Goal: Communication & Community: Answer question/provide support

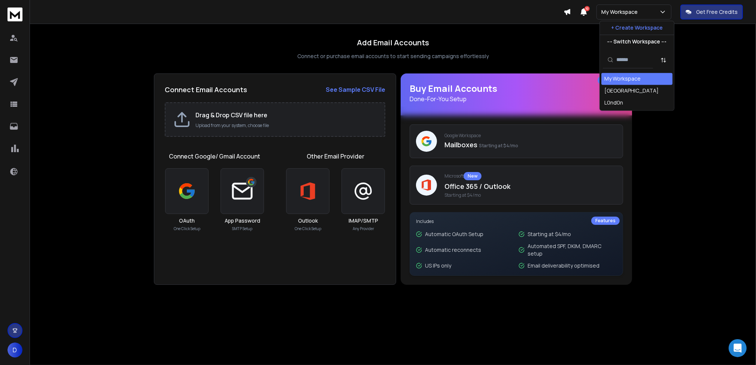
click at [24, 78] on div "D" at bounding box center [15, 182] width 30 height 365
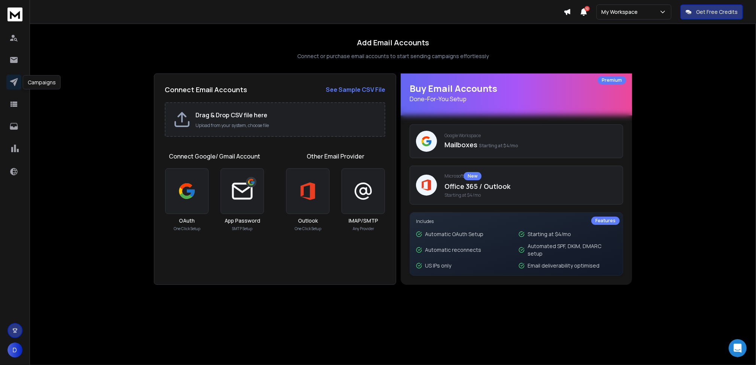
click at [13, 80] on icon at bounding box center [13, 81] width 9 height 9
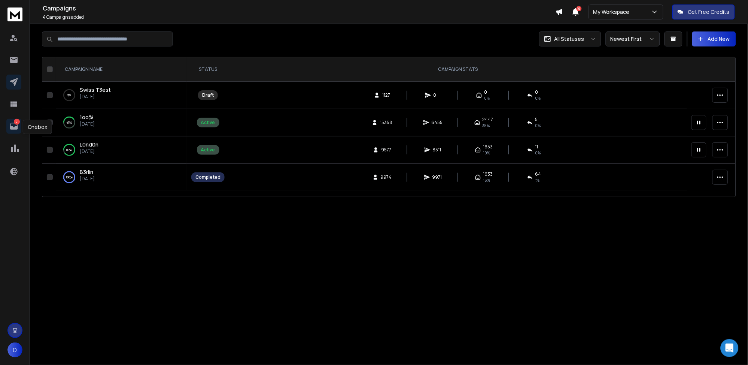
click at [13, 125] on icon at bounding box center [13, 126] width 9 height 9
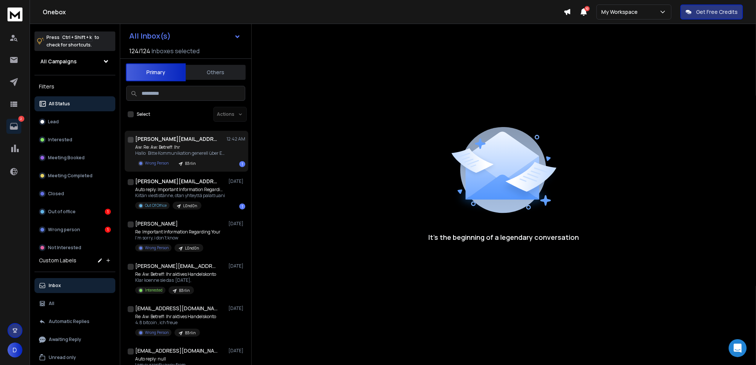
click at [207, 143] on div "[EMAIL_ADDRESS][DOMAIN_NAME] 12:42 AM Aw: Re: Aw: Betreff: Ihr Hallo Bitte Komm…" at bounding box center [190, 151] width 110 height 32
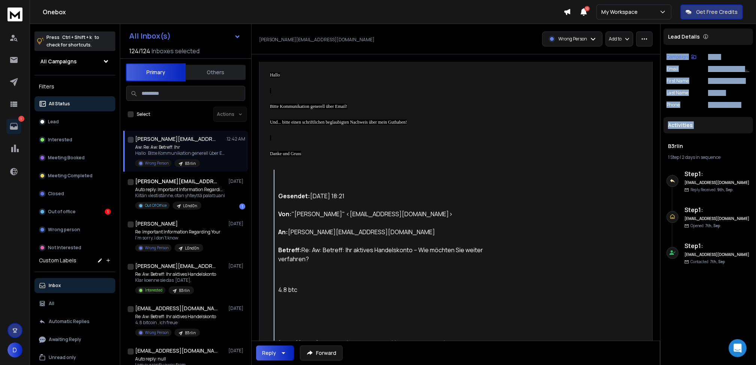
scroll to position [22, 0]
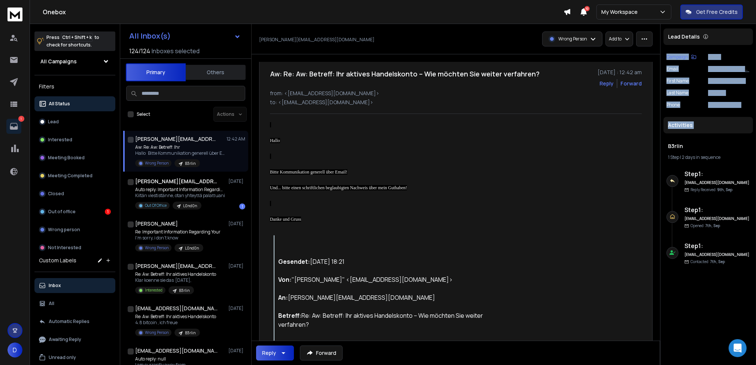
drag, startPoint x: 660, startPoint y: 138, endPoint x: 660, endPoint y: 54, distance: 83.8
click at [660, 54] on div "Lead Details Campaign B3rlin Email [EMAIL_ADDRESS][PERSON_NAME][DOMAIN_NAME] Fi…" at bounding box center [708, 206] width 96 height 365
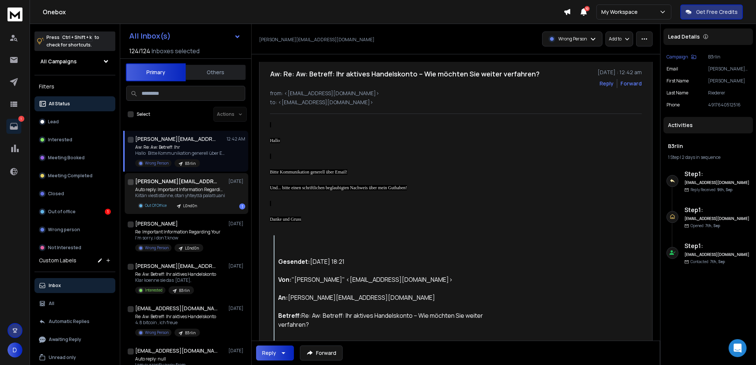
click at [172, 200] on div "Auto reply: Important Information Regarding Kiitän viestistänne, otan yhteyttä …" at bounding box center [180, 197] width 90 height 23
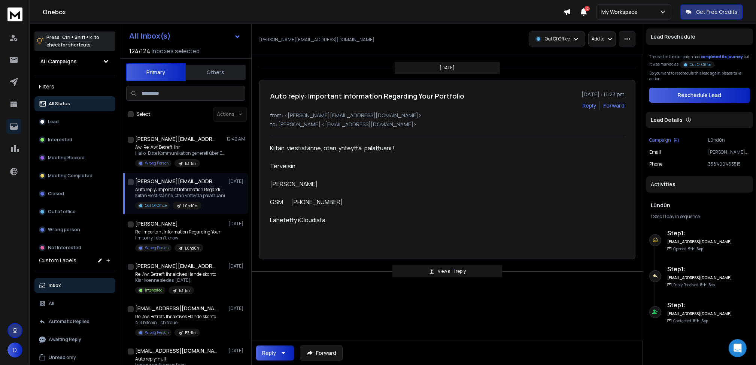
click at [289, 185] on div "Kiitän viestistänne, otan yhteyttä palattuani ! Terveisin [PERSON_NAME] GSM [PH…" at bounding box center [382, 195] width 225 height 105
drag, startPoint x: 289, startPoint y: 185, endPoint x: 393, endPoint y: 183, distance: 103.3
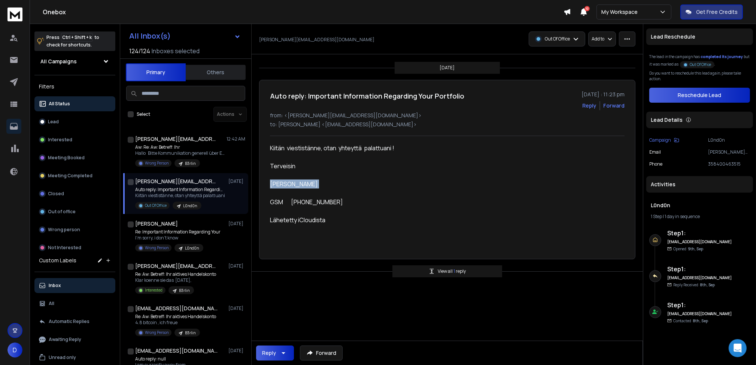
click at [393, 183] on div "Kiitän viestistänne, otan yhteyttä palattuani ! Terveisin [PERSON_NAME] GSM [PH…" at bounding box center [382, 195] width 225 height 105
drag, startPoint x: 393, startPoint y: 183, endPoint x: 457, endPoint y: 186, distance: 64.5
click at [457, 186] on div "Kiitän viestistänne, otan yhteyttä palattuani ! Terveisin [PERSON_NAME] GSM [PH…" at bounding box center [382, 195] width 225 height 105
drag, startPoint x: 262, startPoint y: 143, endPoint x: 351, endPoint y: 205, distance: 108.8
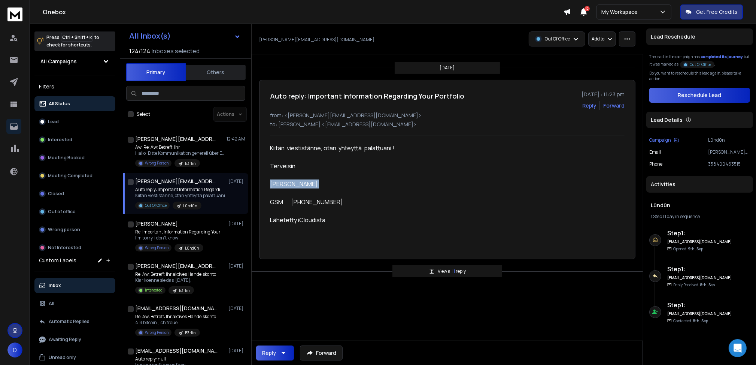
click at [351, 205] on div "Auto reply: Important Information Regarding Your Portfolio [DATE] : 11:23 pm Re…" at bounding box center [447, 169] width 376 height 179
click at [351, 205] on div "Kiitän viestistänne, otan yhteyttä palattuani ! Terveisin [PERSON_NAME] GSM [PH…" at bounding box center [382, 195] width 225 height 105
click at [229, 66] on button "Others" at bounding box center [216, 72] width 60 height 16
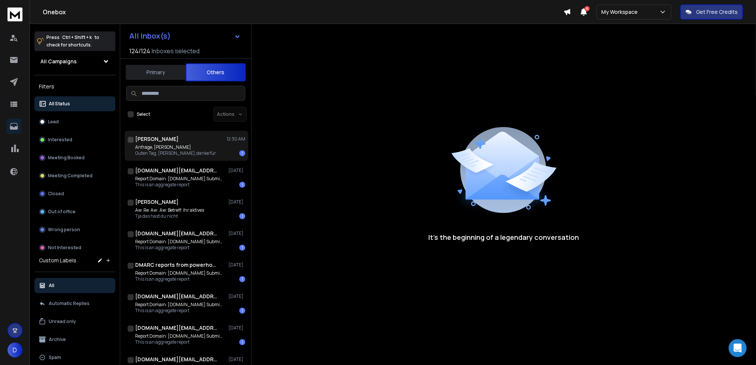
click at [156, 148] on p "Anfrage, [PERSON_NAME]" at bounding box center [175, 147] width 81 height 6
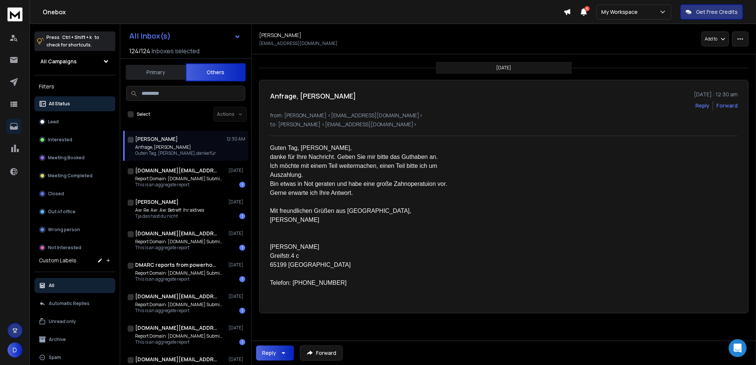
click at [363, 152] on div "danke für Ihre Nachricht. Geben Sie mir bitte das Guthaben an." at bounding box center [379, 156] width 219 height 9
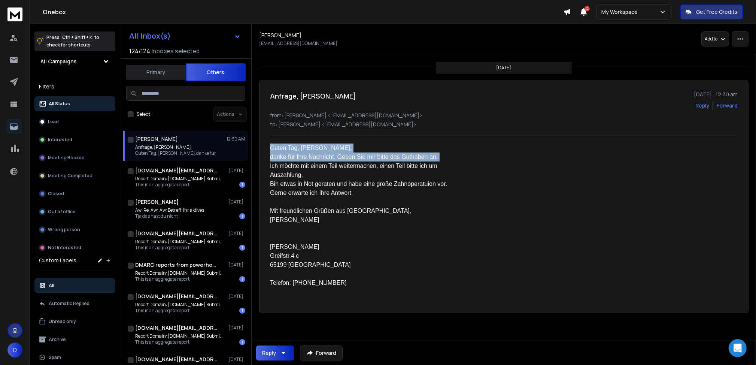
click at [363, 152] on div "Guten Tag, [PERSON_NAME], danke für Ihre Nachricht. Geben Sie mir bitte das Gut…" at bounding box center [379, 215] width 219 height 144
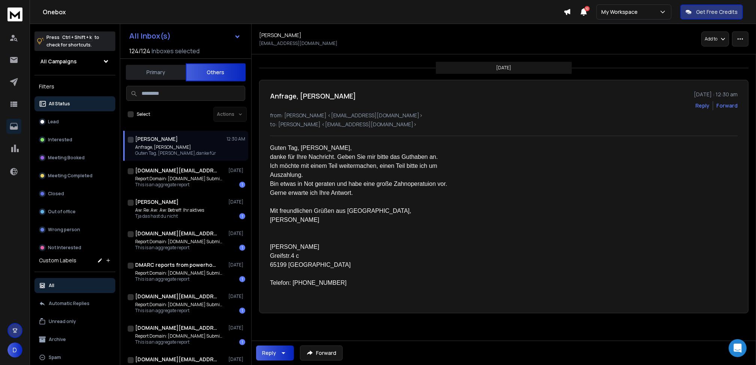
click at [304, 210] on div "Mit freundlichen Grüßen aus [GEOGRAPHIC_DATA]," at bounding box center [379, 210] width 219 height 9
drag, startPoint x: 304, startPoint y: 210, endPoint x: 297, endPoint y: 191, distance: 20.4
click at [297, 191] on div "Gerne erwarte ich Ihre Antwort." at bounding box center [379, 192] width 219 height 9
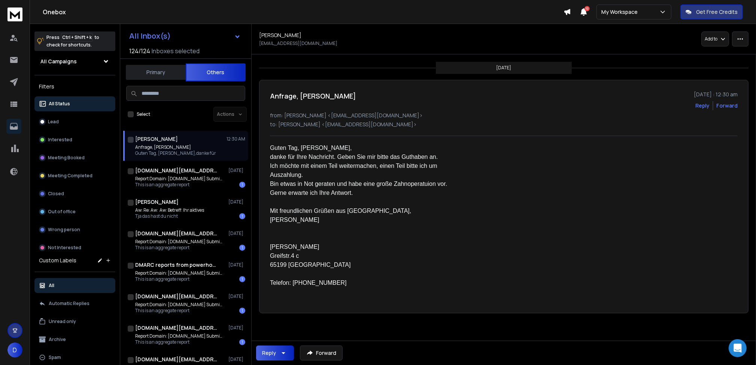
drag, startPoint x: 294, startPoint y: 280, endPoint x: 349, endPoint y: 278, distance: 55.1
click at [349, 278] on div "Telefon: [PHONE_NUMBER]" at bounding box center [379, 282] width 219 height 9
copy div "[PHONE_NUMBER]"
click at [272, 356] on div "Reply" at bounding box center [275, 352] width 26 height 9
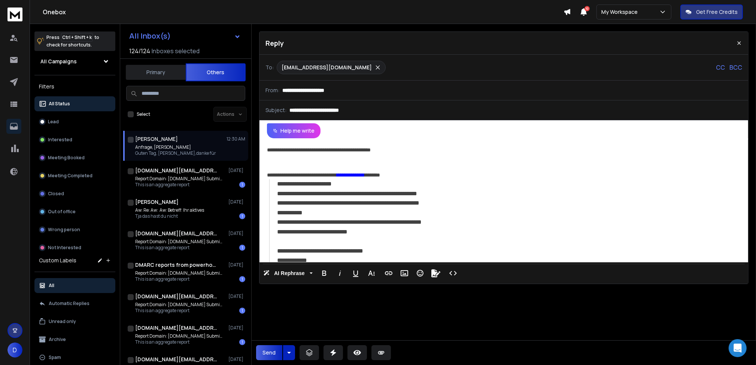
click at [264, 356] on button "Send" at bounding box center [269, 352] width 26 height 15
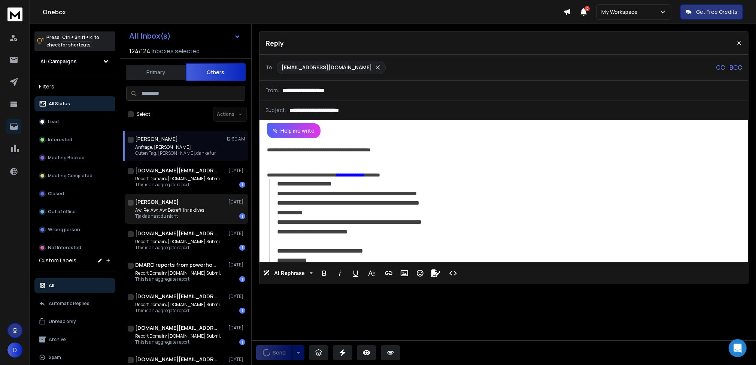
click at [173, 201] on div "[PERSON_NAME] [DATE]" at bounding box center [190, 201] width 110 height 7
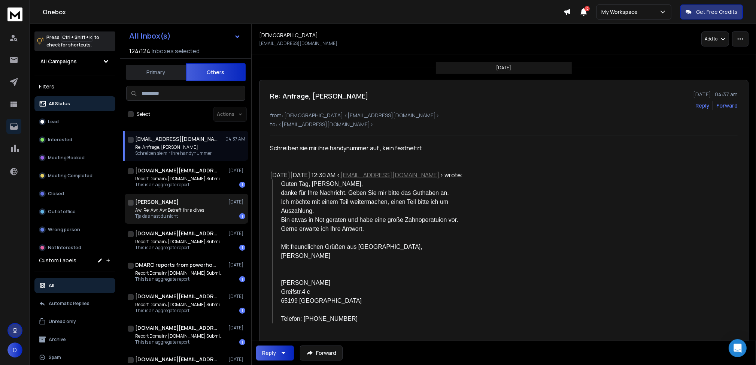
click at [165, 194] on div "[PERSON_NAME] [DATE] Aw: Re: Aw: Aw: Betreff: Ihr aktives Tja das hast du nicht…" at bounding box center [187, 209] width 124 height 30
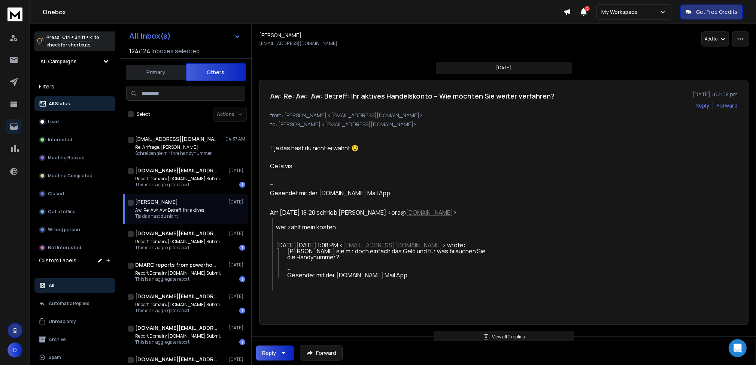
click at [334, 252] on div "[PERSON_NAME] sie mir doch einfach das Geld und für was brauchen Sie die Handyn…" at bounding box center [383, 263] width 210 height 30
click at [335, 253] on div "[PERSON_NAME] sie mir doch einfach das Geld und für was brauchen Sie die Handyn…" at bounding box center [383, 263] width 210 height 30
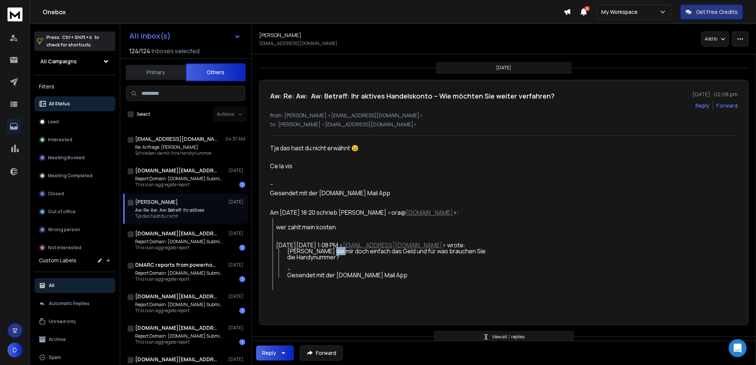
click at [335, 253] on div "[PERSON_NAME] sie mir doch einfach das Geld und für was brauchen Sie die Handyn…" at bounding box center [383, 263] width 210 height 30
drag, startPoint x: 335, startPoint y: 253, endPoint x: 306, endPoint y: 229, distance: 37.4
click at [306, 229] on div "wer zahlt mein kosten" at bounding box center [382, 227] width 212 height 6
click at [702, 103] on button "Reply" at bounding box center [702, 105] width 14 height 7
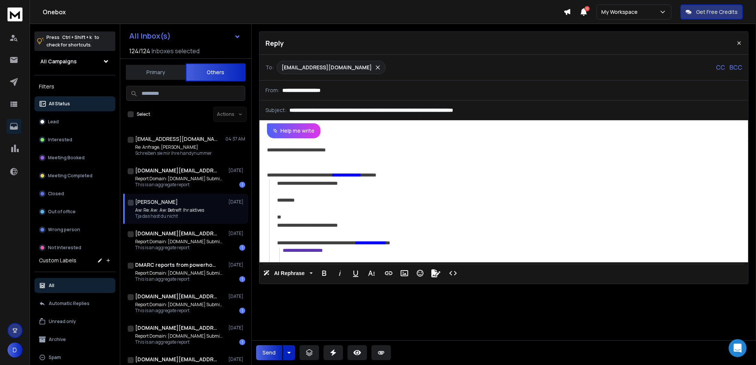
click at [269, 349] on button "Send" at bounding box center [269, 352] width 26 height 15
click at [269, 349] on div "Send" at bounding box center [280, 352] width 48 height 15
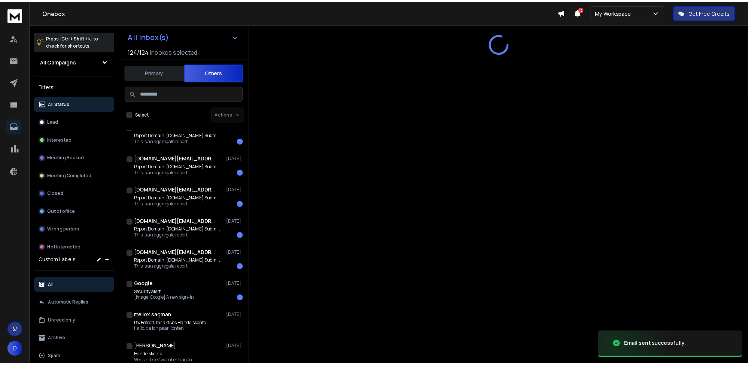
scroll to position [0, 0]
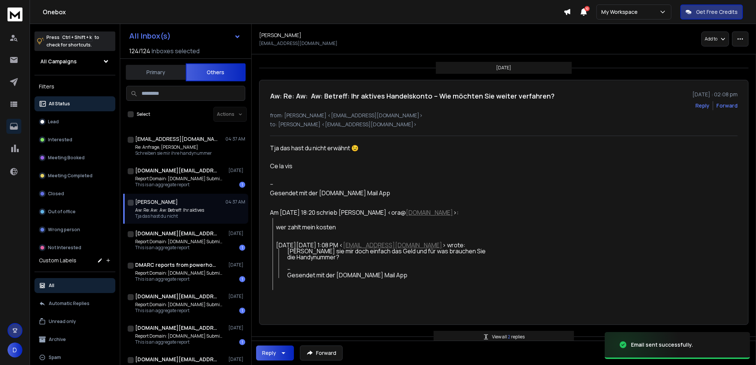
click at [165, 76] on button "Primary" at bounding box center [156, 72] width 60 height 16
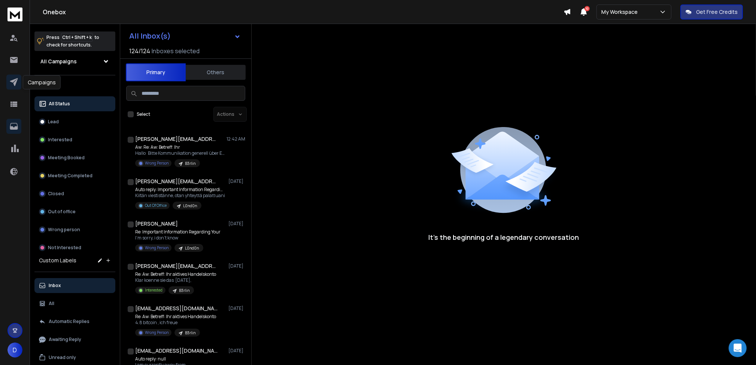
click at [19, 76] on link at bounding box center [13, 81] width 15 height 15
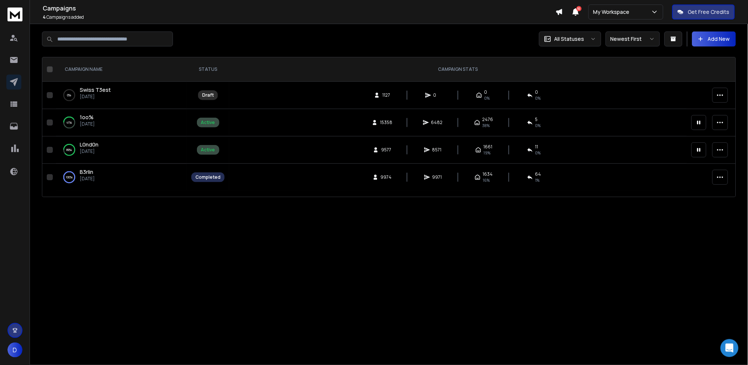
click at [89, 153] on p "[DATE]" at bounding box center [89, 151] width 19 height 6
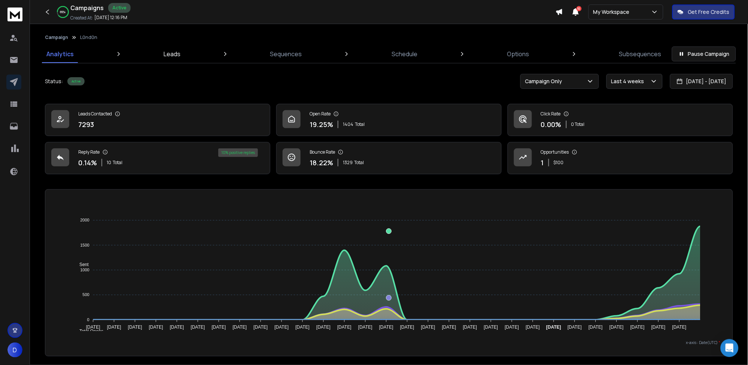
click at [177, 52] on p "Leads" at bounding box center [172, 53] width 17 height 9
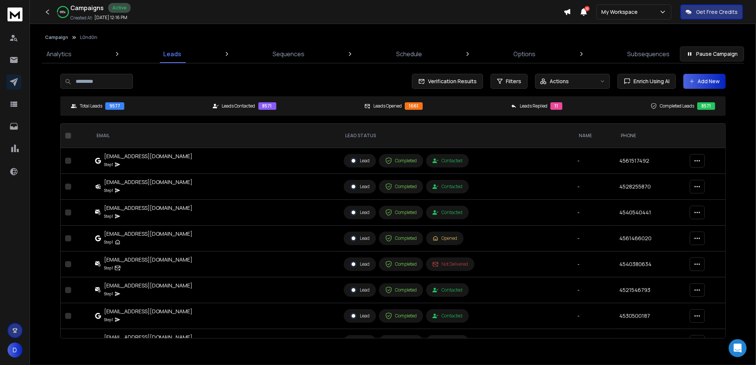
click at [617, 274] on td "4540380634" at bounding box center [650, 264] width 70 height 26
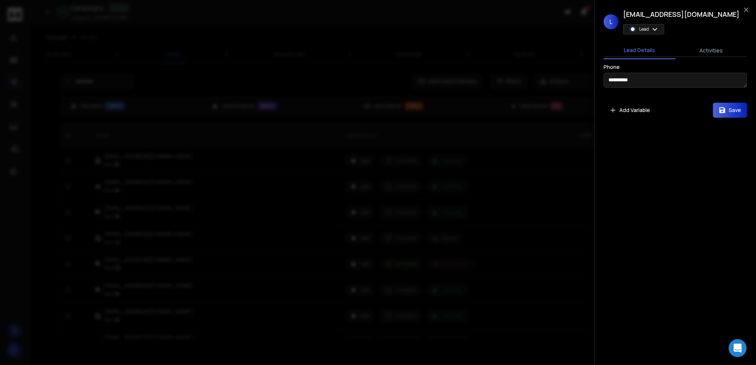
click at [10, 112] on div at bounding box center [378, 182] width 756 height 365
